Goal: Communication & Community: Answer question/provide support

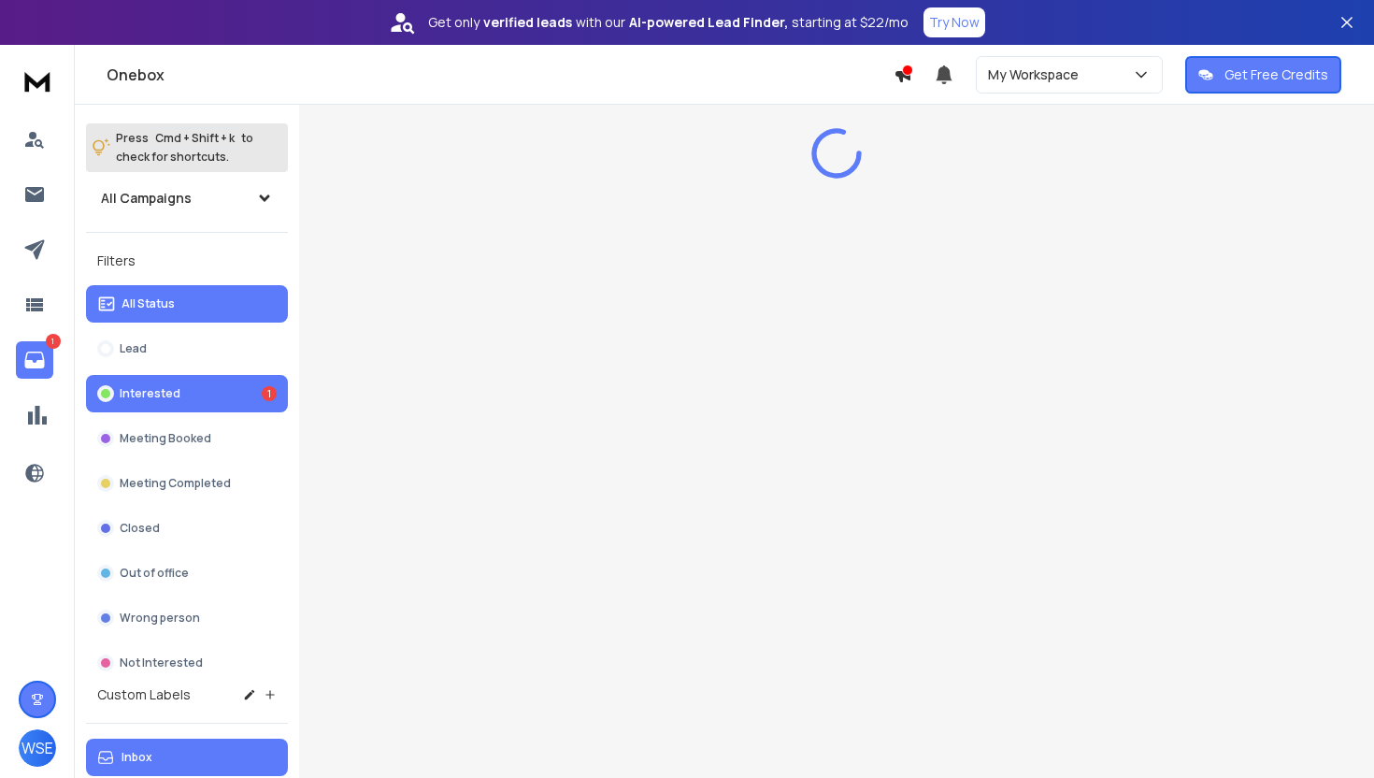
click at [226, 397] on button "Interested 1" at bounding box center [187, 393] width 202 height 37
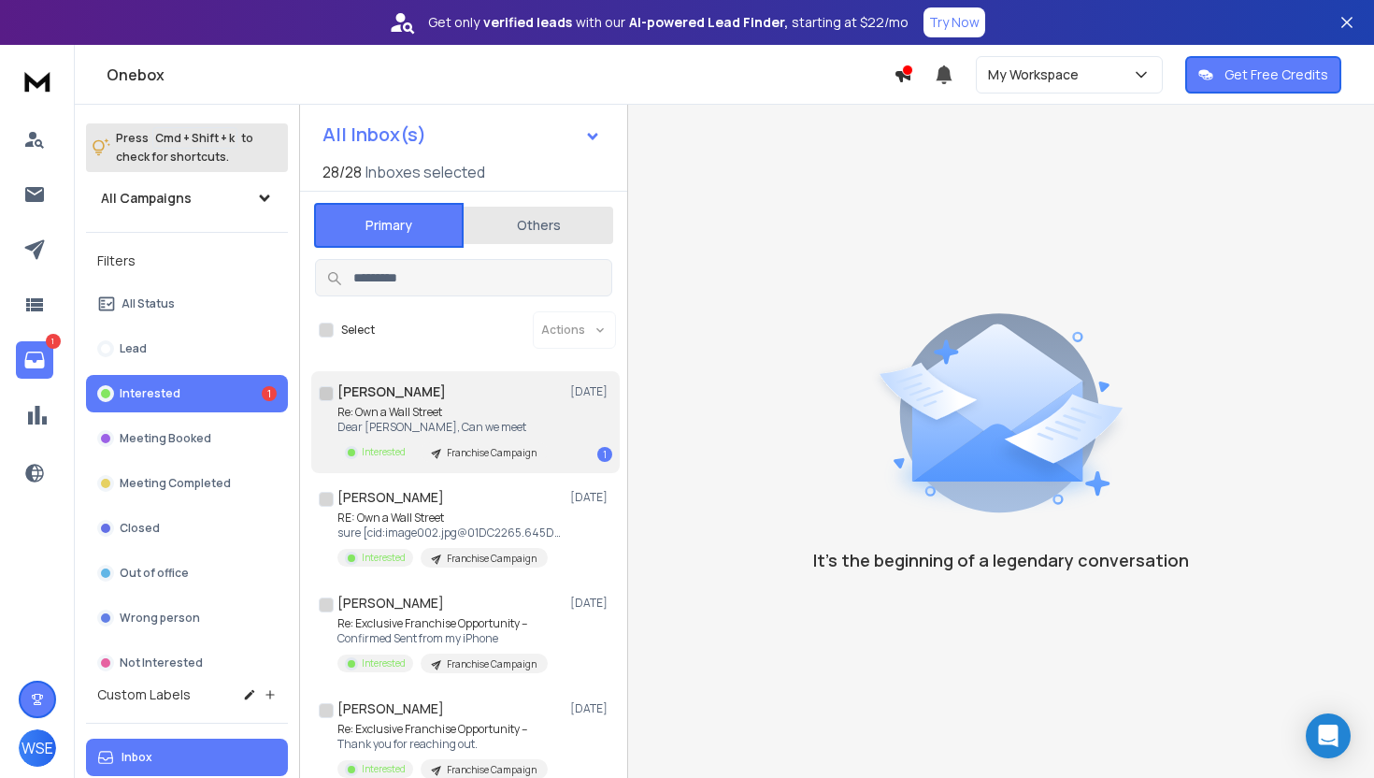
click at [481, 421] on p "Dear Mohammed, Can we meet" at bounding box center [443, 427] width 210 height 15
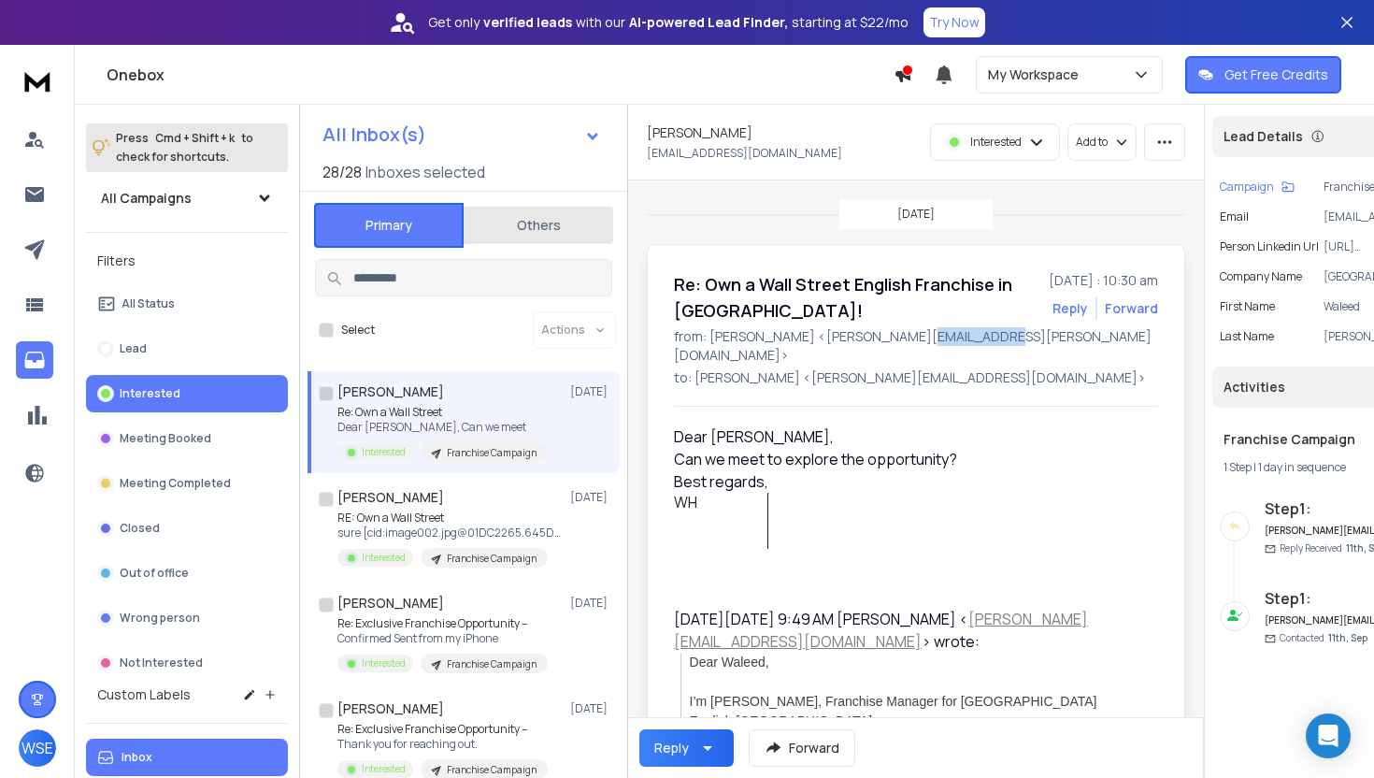
copy p "rpi.edu.sa>"
drag, startPoint x: 985, startPoint y: 340, endPoint x: 911, endPoint y: 338, distance: 73.9
click at [911, 338] on p "from: Waleed Hassan <waleed.hassan@rpi.edu.sa>" at bounding box center [916, 345] width 484 height 37
